Goal: Task Accomplishment & Management: Manage account settings

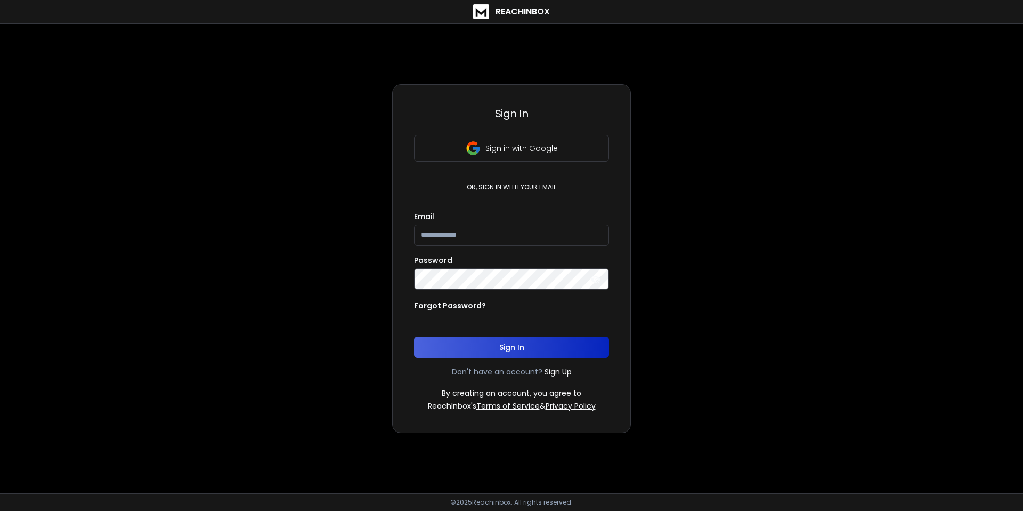
click at [543, 76] on button "Later" at bounding box center [546, 68] width 48 height 27
click at [462, 239] on input "email" at bounding box center [511, 234] width 195 height 21
click at [468, 235] on input "email" at bounding box center [511, 234] width 195 height 21
type input "**********"
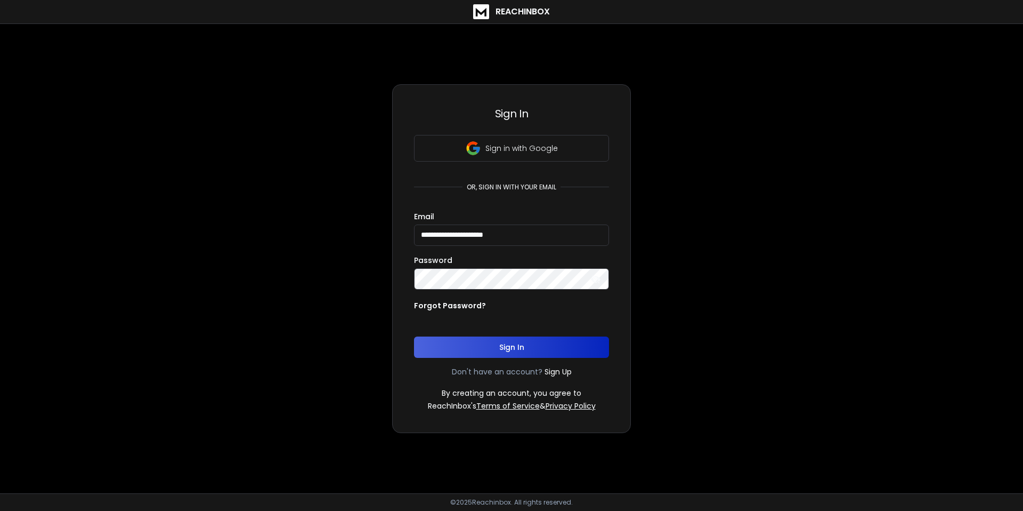
click at [488, 352] on button "Sign In" at bounding box center [511, 346] width 195 height 21
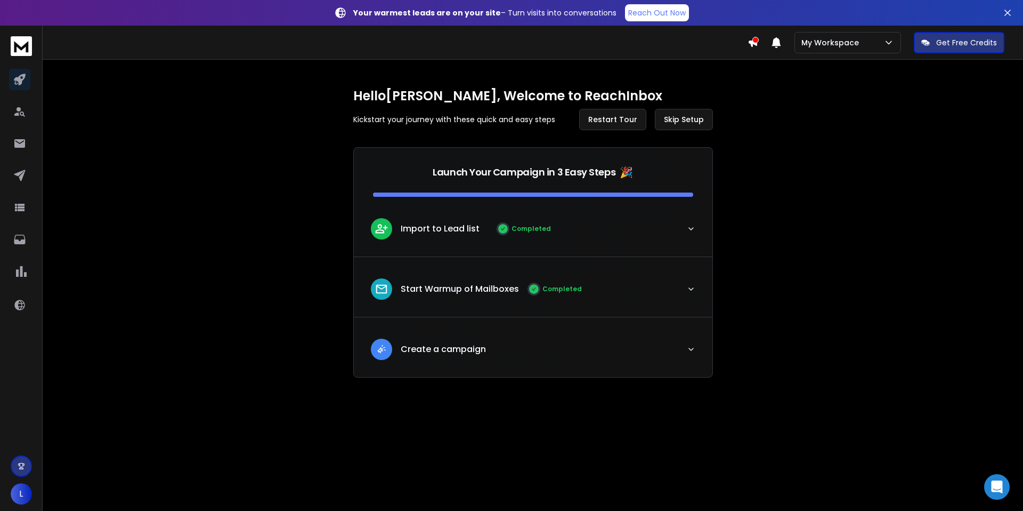
click at [1009, 15] on icon at bounding box center [1008, 13] width 10 height 10
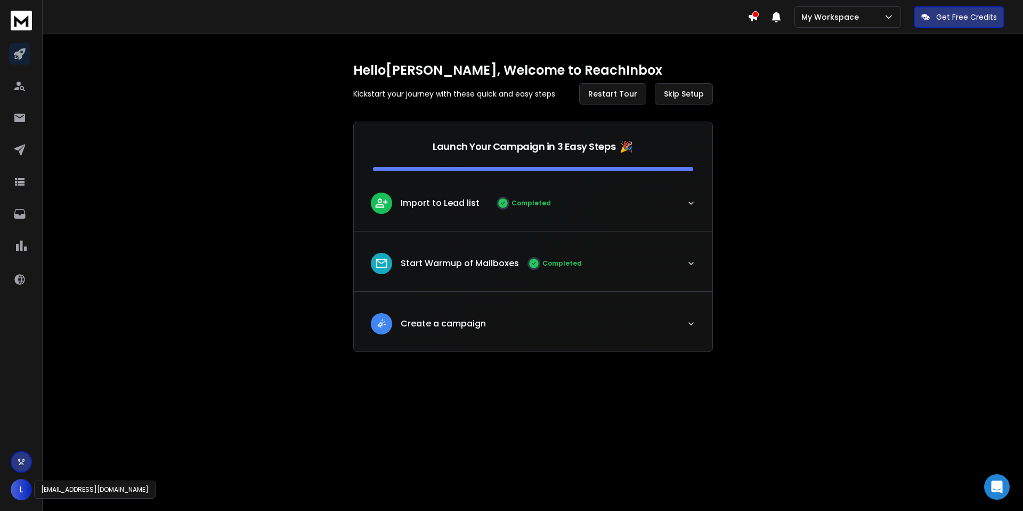
click at [17, 489] on span "L" at bounding box center [21, 489] width 21 height 21
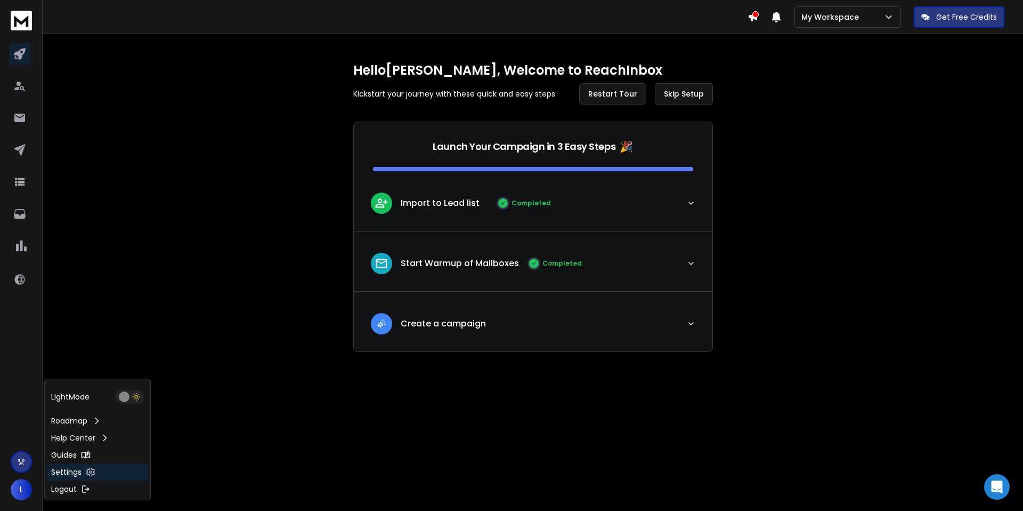
click at [63, 472] on p "Settings" at bounding box center [66, 471] width 30 height 11
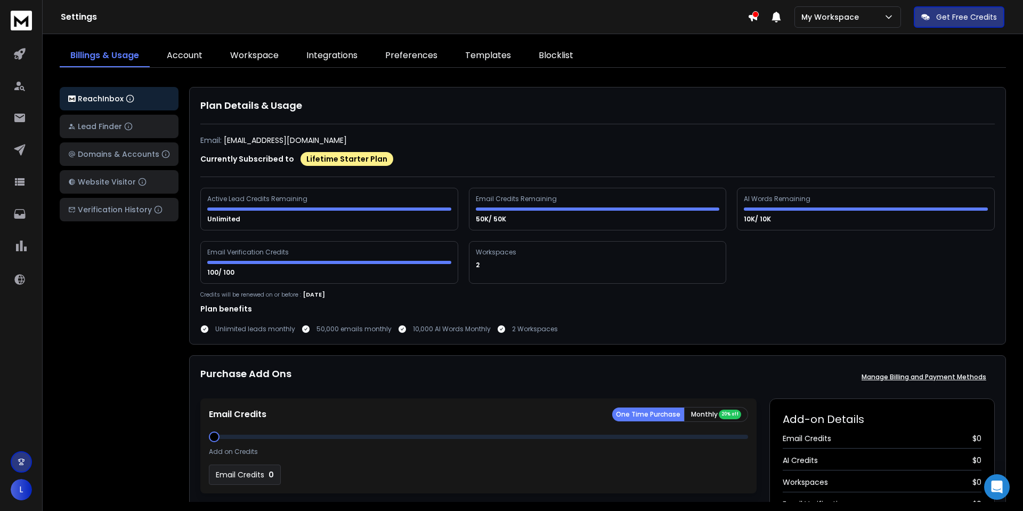
click at [186, 45] on link "Account" at bounding box center [184, 56] width 57 height 22
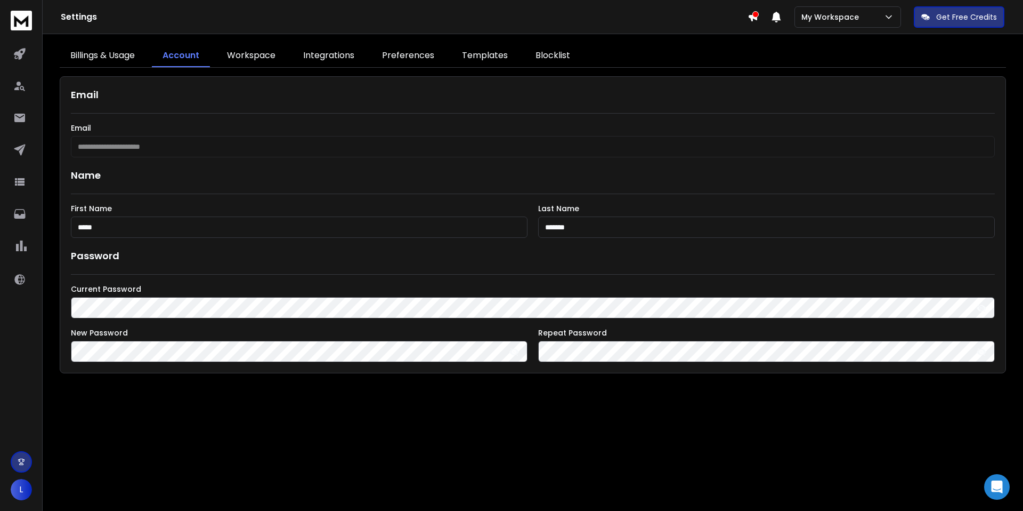
click at [241, 51] on link "Workspace" at bounding box center [251, 56] width 70 height 22
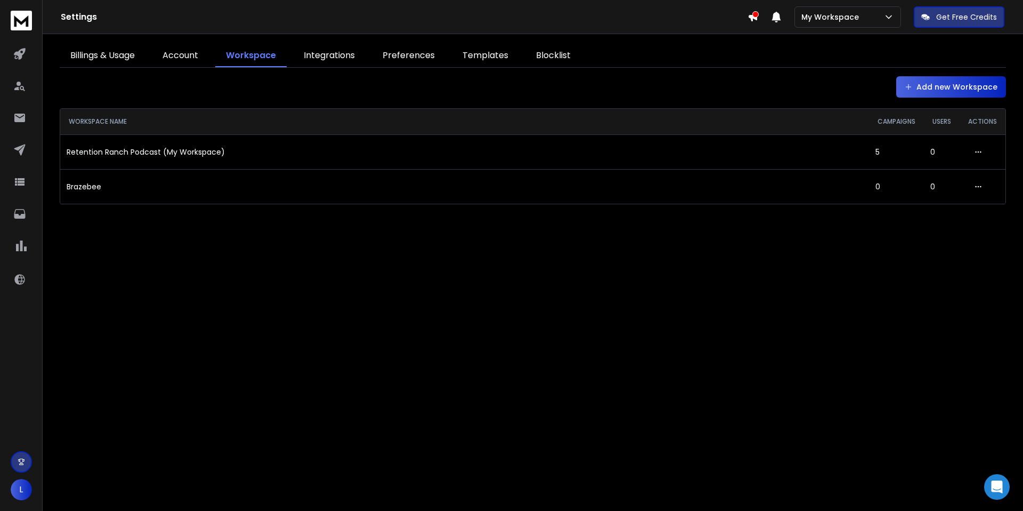
click at [343, 60] on link "Integrations" at bounding box center [329, 56] width 72 height 22
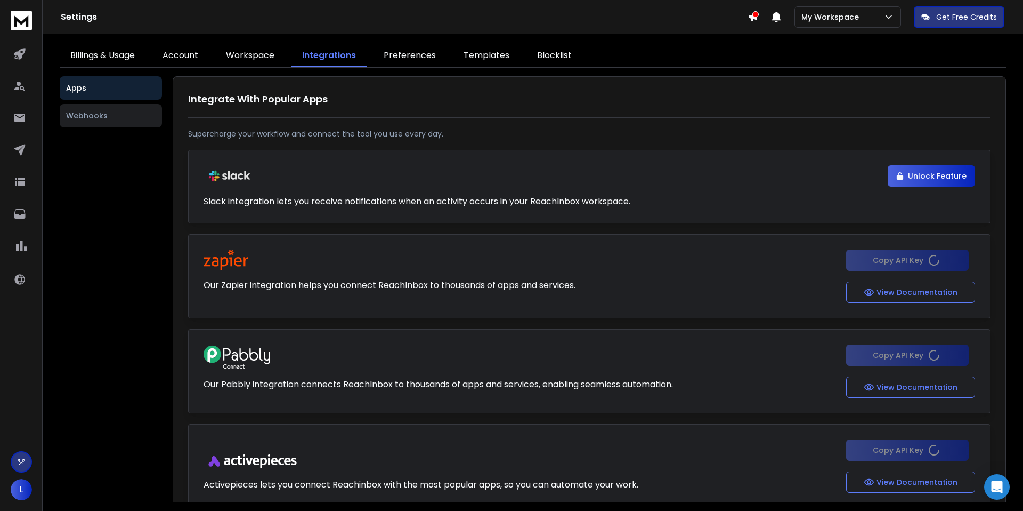
click at [407, 57] on link "Preferences" at bounding box center [410, 56] width 74 height 22
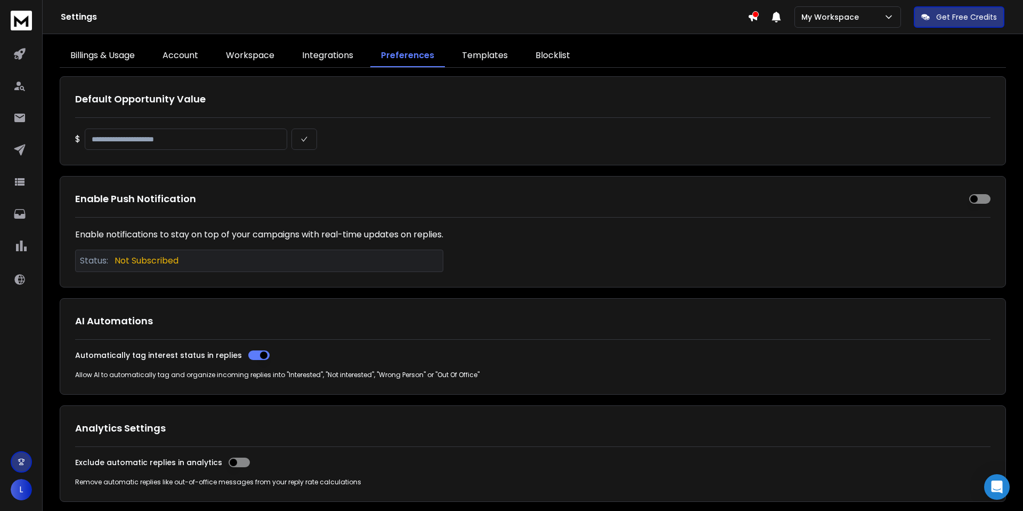
click at [484, 51] on link "Templates" at bounding box center [484, 56] width 67 height 22
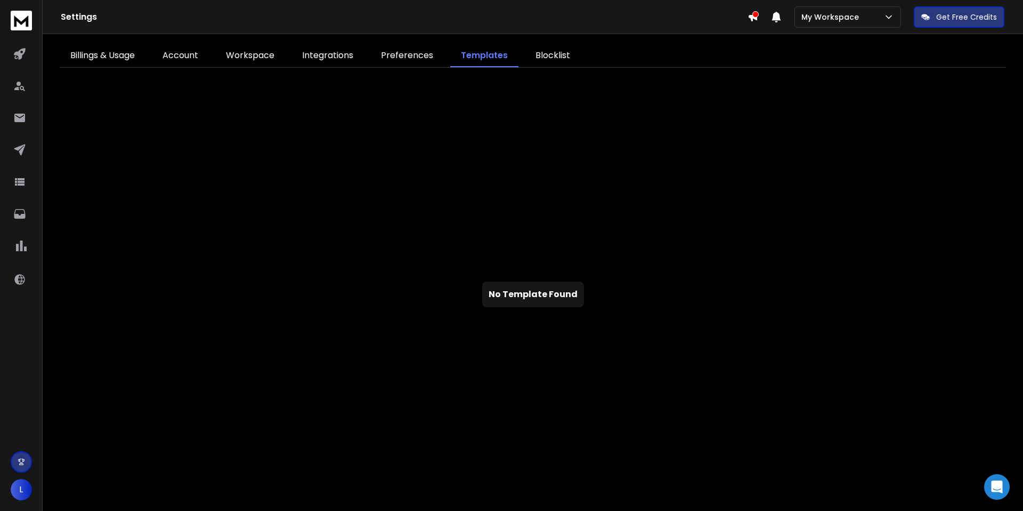
click at [570, 56] on link "Blocklist" at bounding box center [553, 56] width 56 height 22
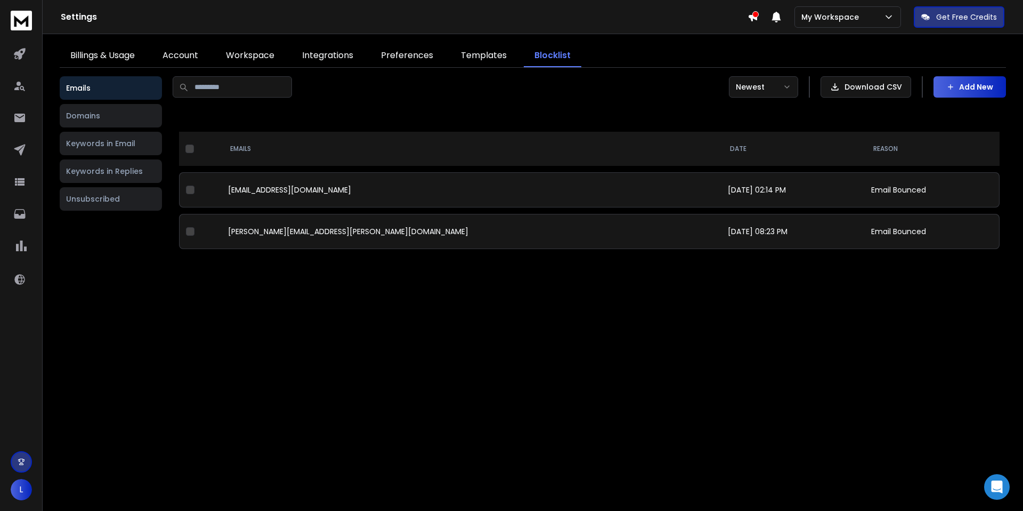
click at [103, 59] on link "Billings & Usage" at bounding box center [103, 56] width 86 height 22
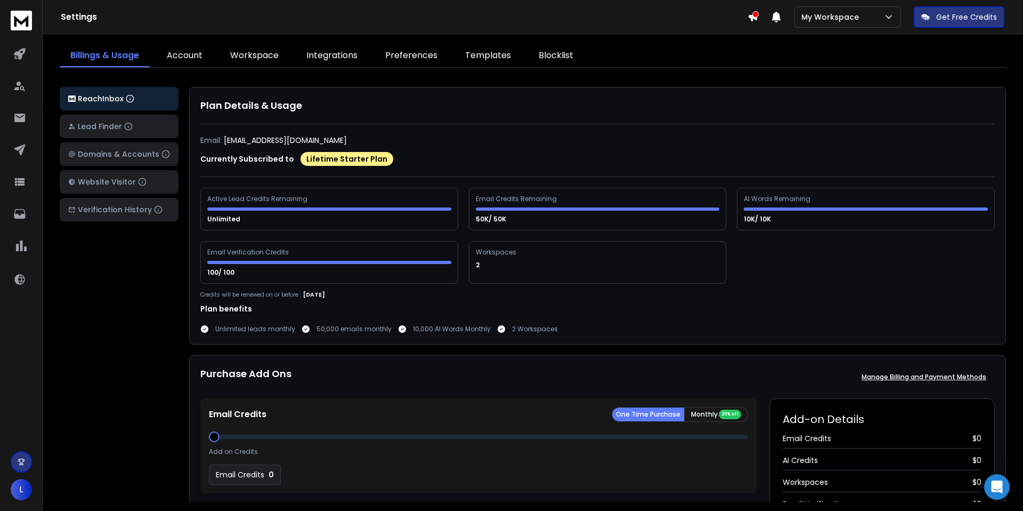
click at [277, 124] on div at bounding box center [597, 124] width 795 height 1
